Goal: Task Accomplishment & Management: Use online tool/utility

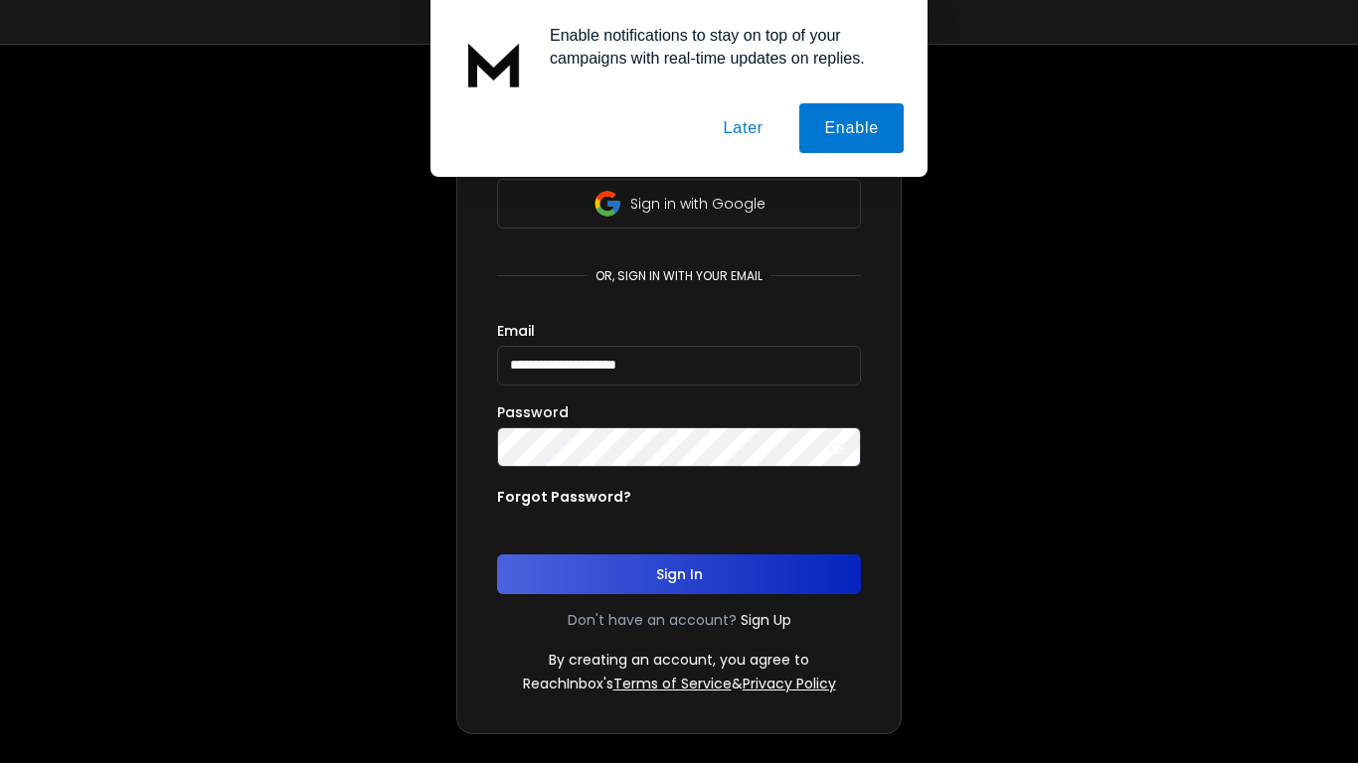
type input "**********"
click at [679, 573] on button "Sign In" at bounding box center [679, 575] width 364 height 40
